Goal: Find specific page/section: Find specific page/section

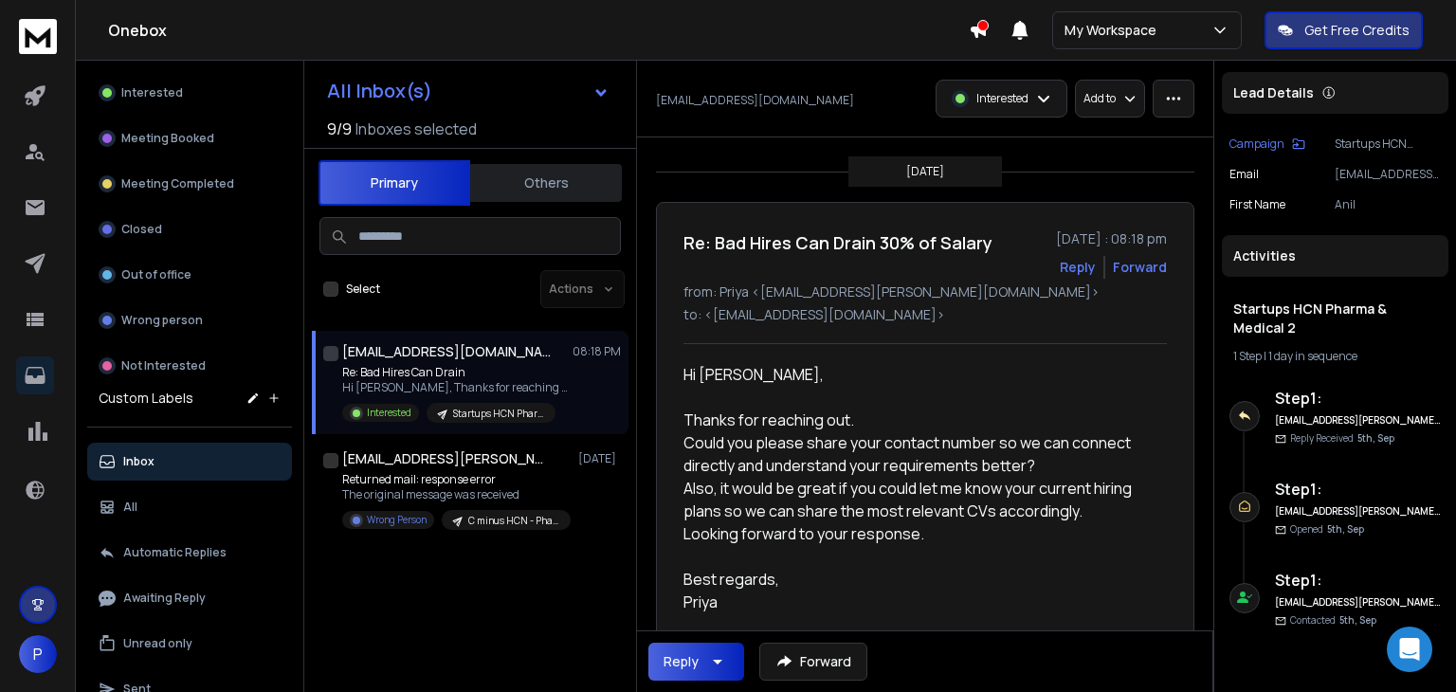
scroll to position [102, 0]
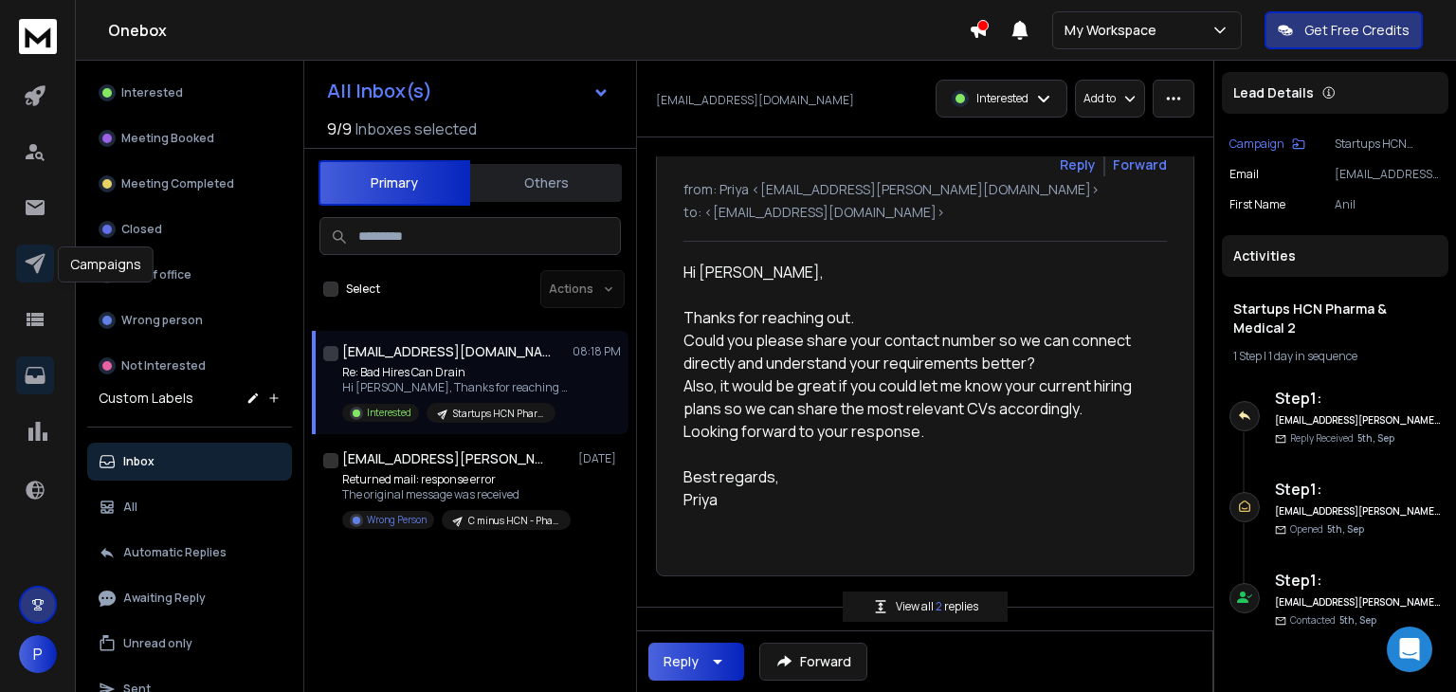
click at [45, 260] on icon at bounding box center [35, 263] width 23 height 23
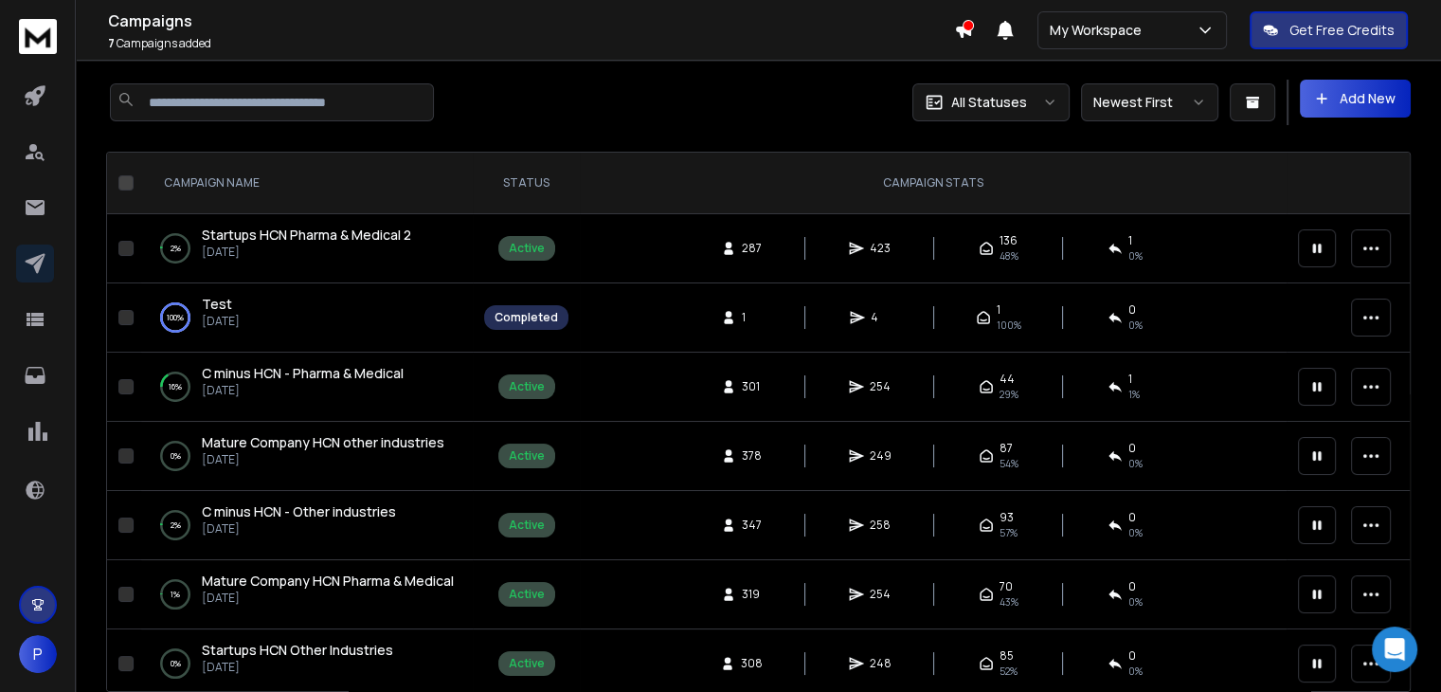
click at [693, 137] on div "Campaigns 7 Campaigns Added All Statuses Newest First Add New CAMPAIGN NAME STA…" at bounding box center [758, 426] width 1305 height 692
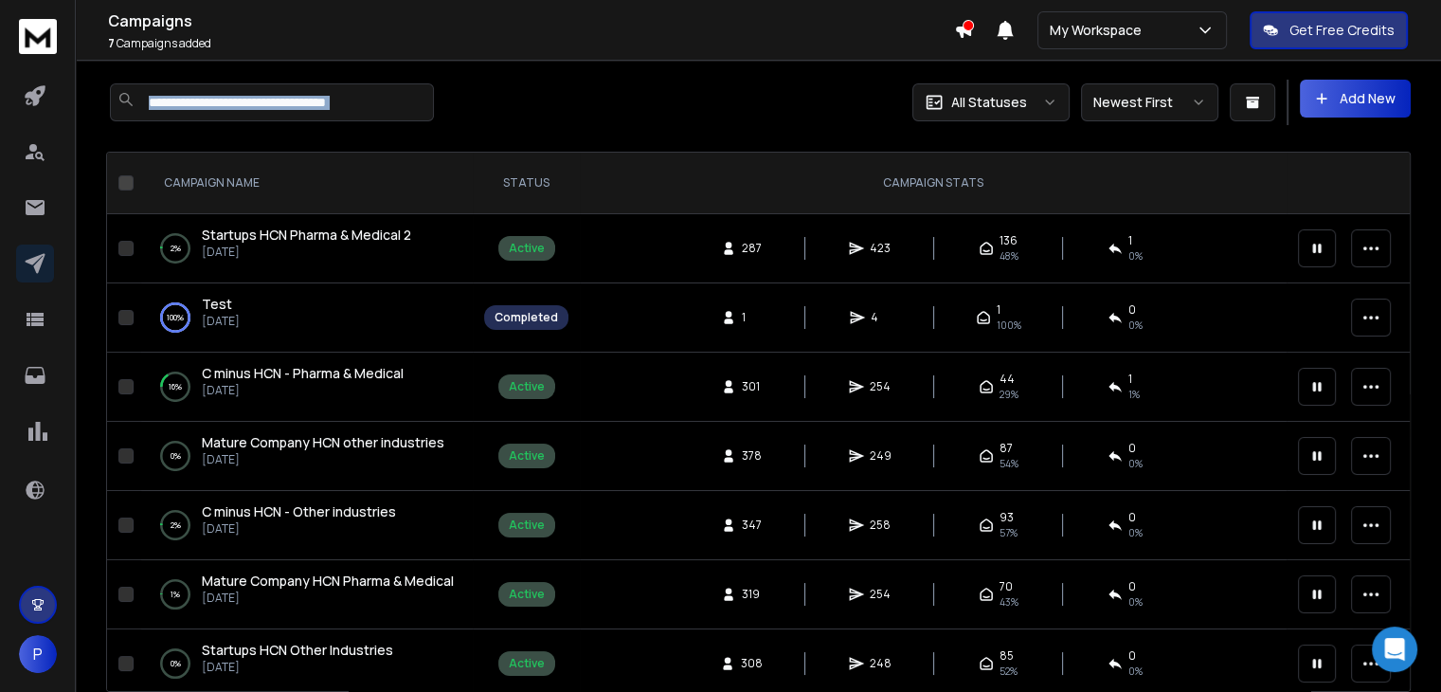
click at [693, 137] on div "Campaigns 7 Campaigns Added All Statuses Newest First Add New CAMPAIGN NAME STA…" at bounding box center [758, 426] width 1305 height 692
click at [736, 109] on div at bounding box center [432, 102] width 653 height 45
